Goal: Communication & Community: Answer question/provide support

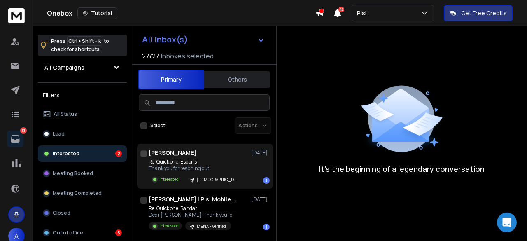
click at [202, 156] on div "Esdoris Nwawuike 12 Oct" at bounding box center [209, 153] width 121 height 8
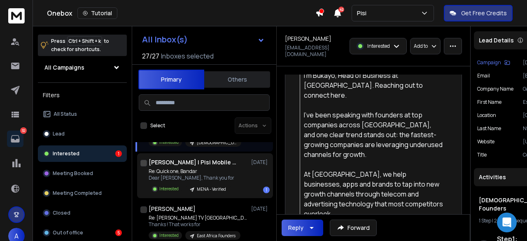
scroll to position [37, 0]
click at [223, 168] on p "Re: Quick one, Bandar" at bounding box center [192, 170] width 86 height 7
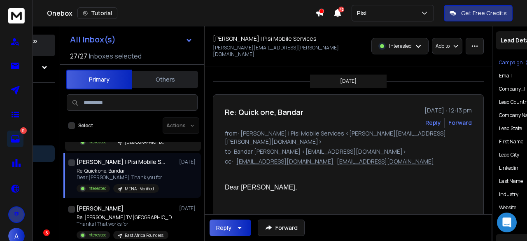
scroll to position [0, 0]
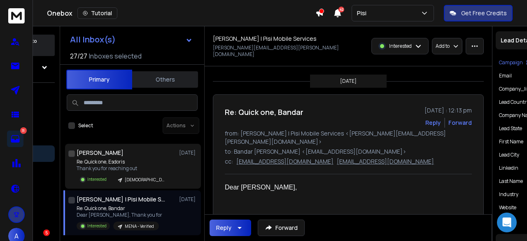
drag, startPoint x: 140, startPoint y: 170, endPoint x: 214, endPoint y: 144, distance: 79.0
click at [140, 170] on p "Thank you for reaching out" at bounding box center [123, 168] width 93 height 7
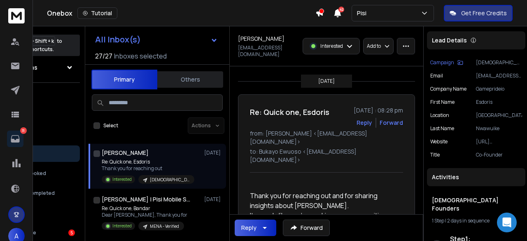
click at [372, 118] on button "Reply" at bounding box center [364, 122] width 16 height 8
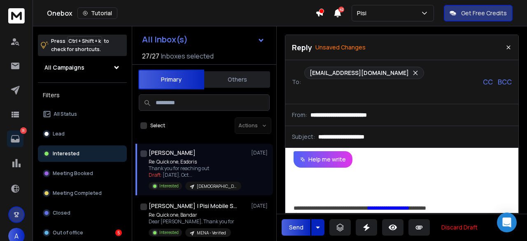
click at [485, 77] on p "CC" at bounding box center [488, 82] width 10 height 10
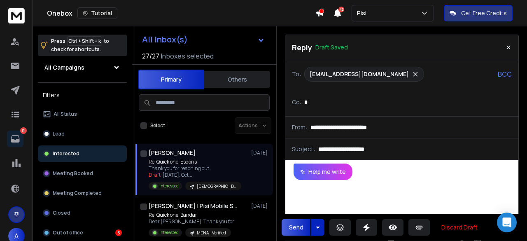
type input "**********"
click at [405, 102] on div at bounding box center [407, 102] width 207 height 15
click at [427, 102] on input at bounding box center [456, 102] width 58 height 15
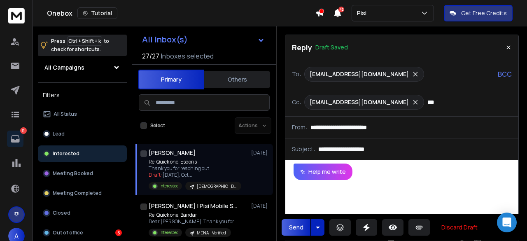
type input "***"
